Goal: Navigation & Orientation: Find specific page/section

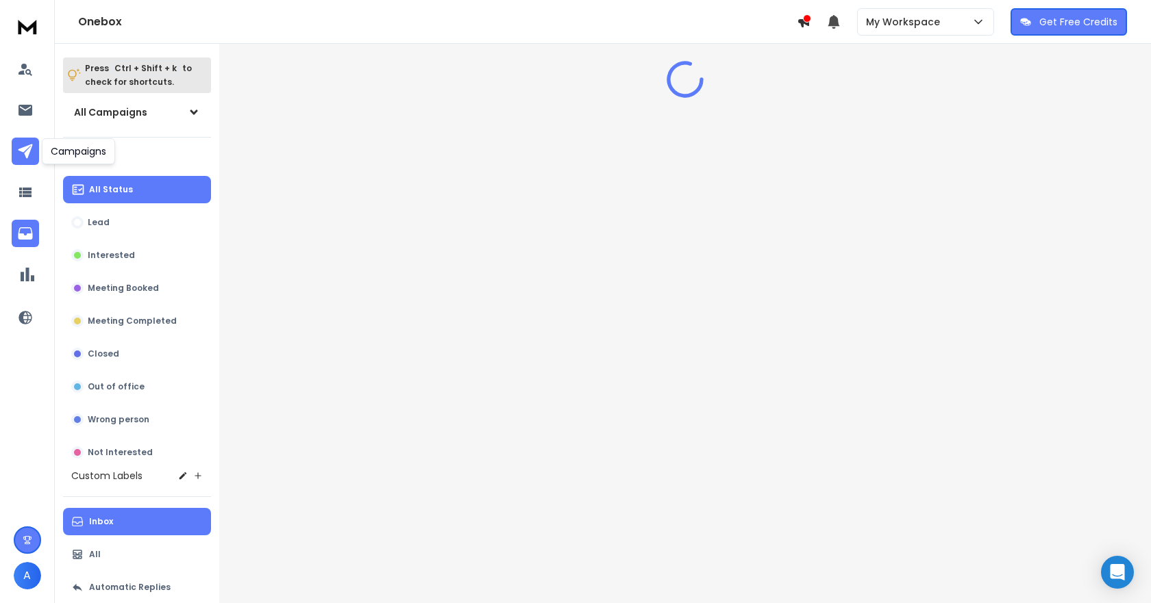
click at [17, 138] on link at bounding box center [25, 151] width 27 height 27
